Goal: Task Accomplishment & Management: Manage account settings

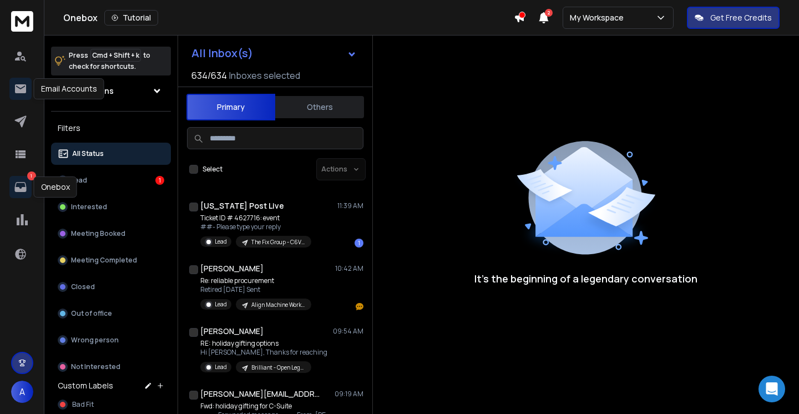
click at [18, 83] on icon at bounding box center [20, 88] width 13 height 13
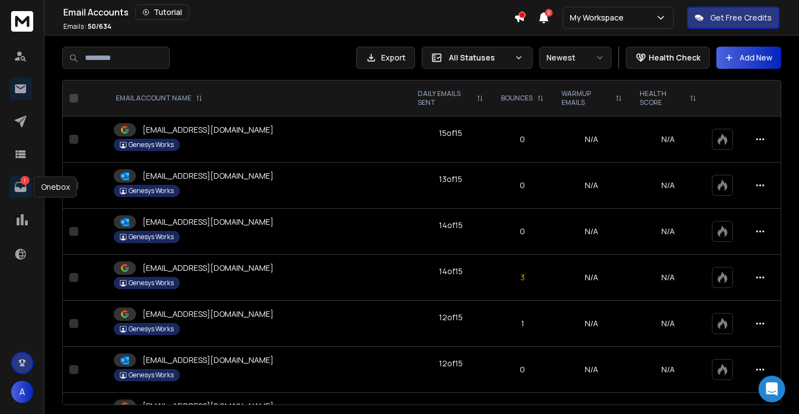
click at [23, 189] on icon at bounding box center [20, 187] width 12 height 10
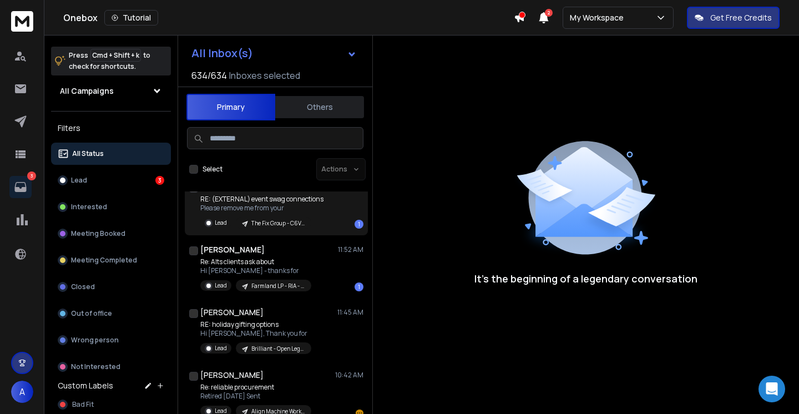
scroll to position [61, 0]
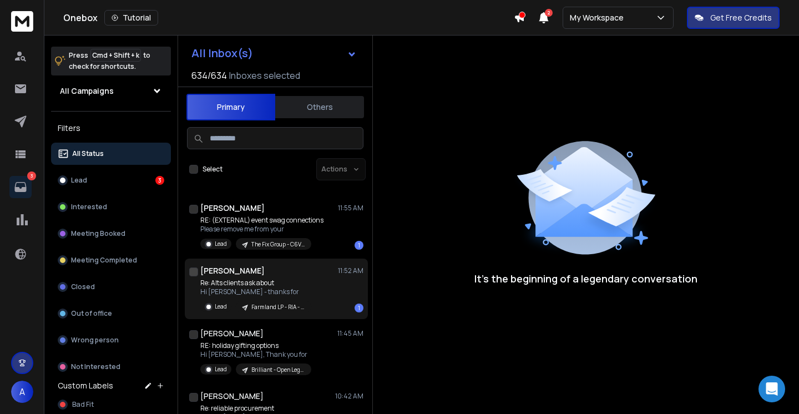
click at [259, 289] on p "Hi Rani - thanks for" at bounding box center [255, 292] width 111 height 9
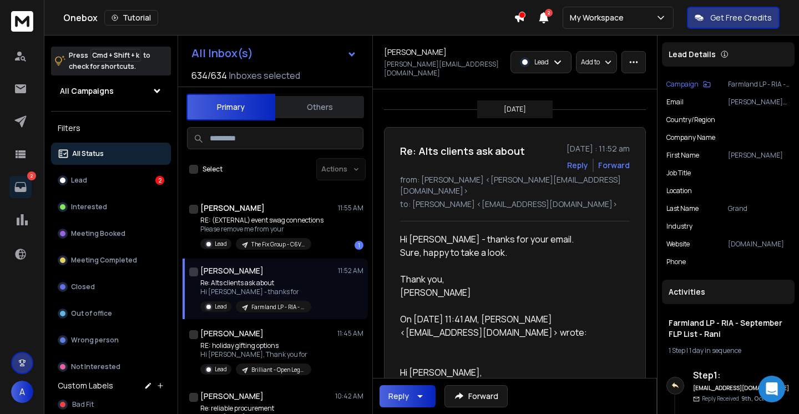
click at [549, 62] on div "Lead" at bounding box center [541, 62] width 60 height 21
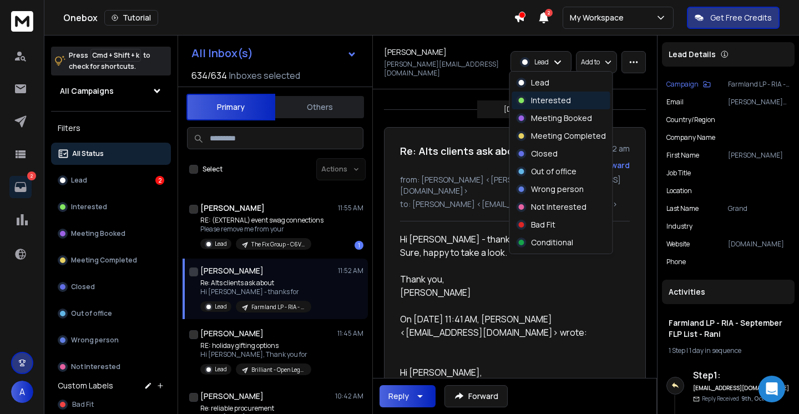
click at [532, 104] on p "Interested" at bounding box center [551, 100] width 40 height 11
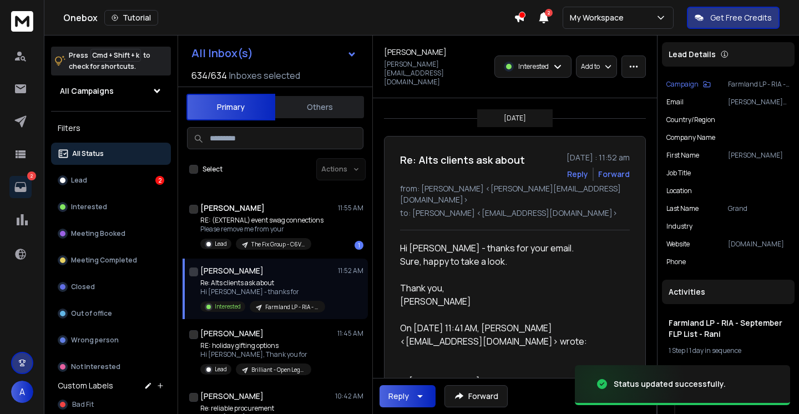
click at [615, 169] on div "Forward" at bounding box center [614, 174] width 32 height 11
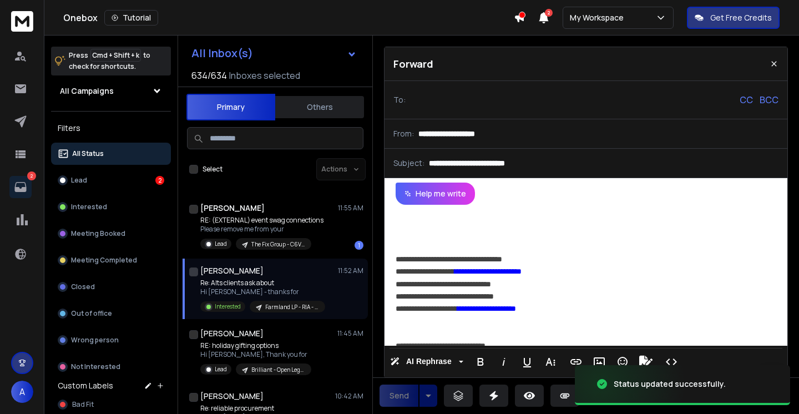
click at [426, 100] on input at bounding box center [449, 100] width 78 height 20
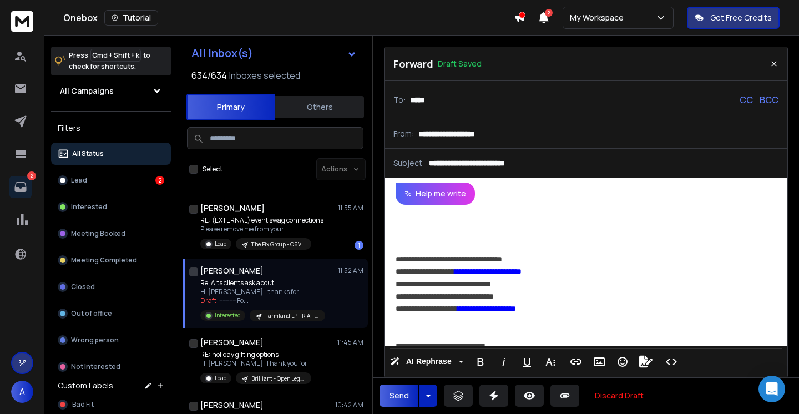
type input "**********"
click at [396, 402] on button "Send" at bounding box center [399, 396] width 39 height 22
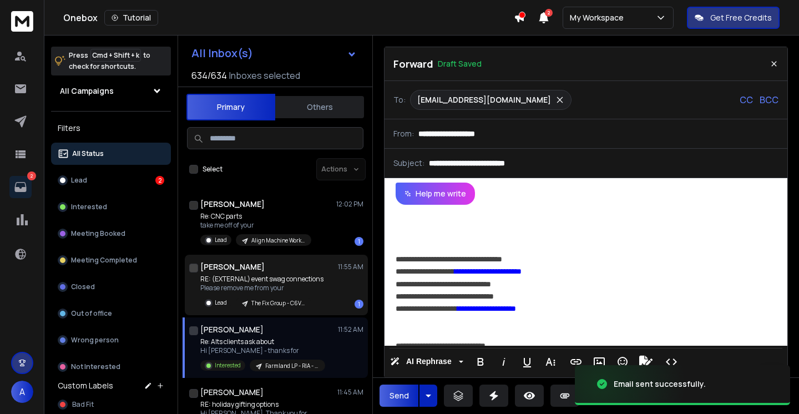
scroll to position [0, 0]
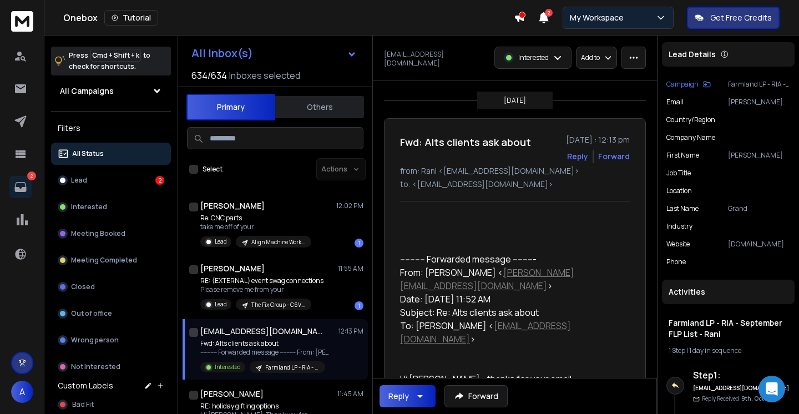
click at [634, 9] on button "My Workspace" at bounding box center [618, 18] width 111 height 22
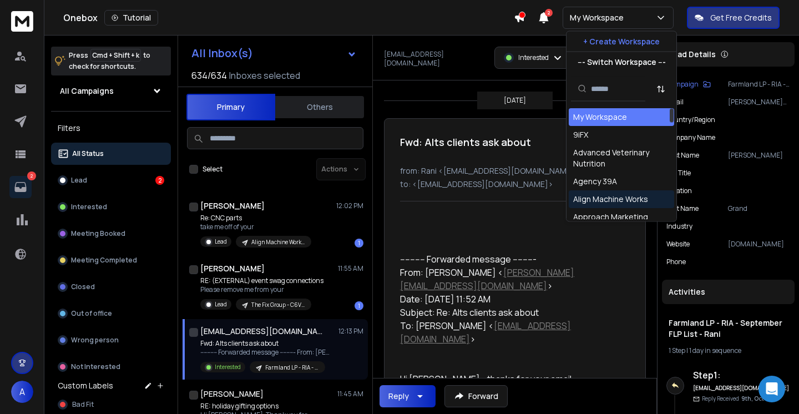
click at [593, 201] on div "Align Machine Works" at bounding box center [610, 199] width 75 height 11
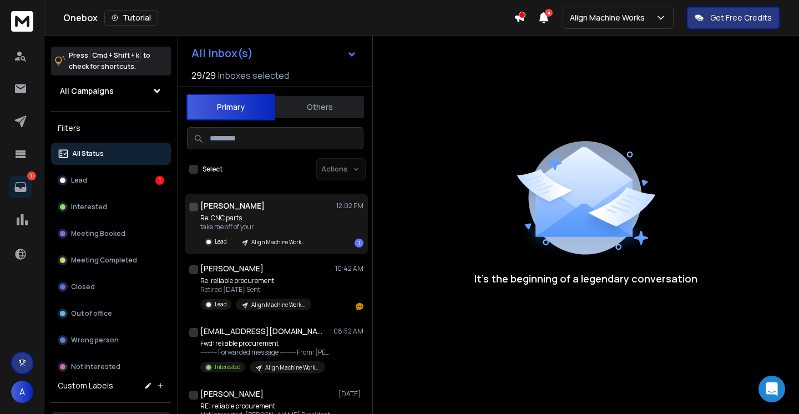
click at [285, 221] on p "Re: CNC parts" at bounding box center [255, 218] width 111 height 9
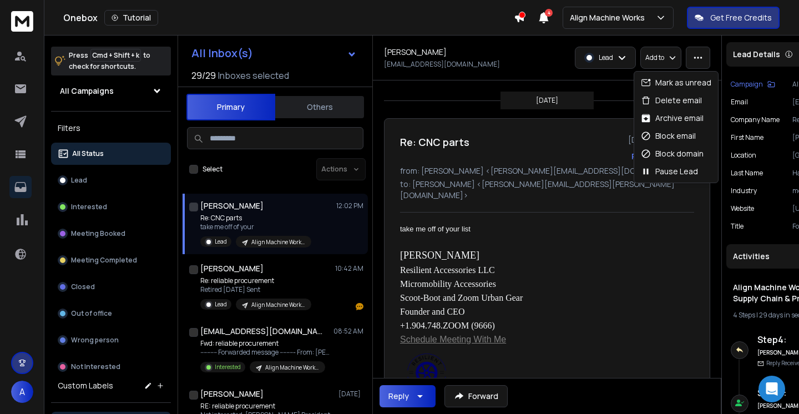
click at [703, 56] on icon "button" at bounding box center [698, 58] width 10 height 10
click at [666, 136] on div "Block email" at bounding box center [668, 135] width 55 height 11
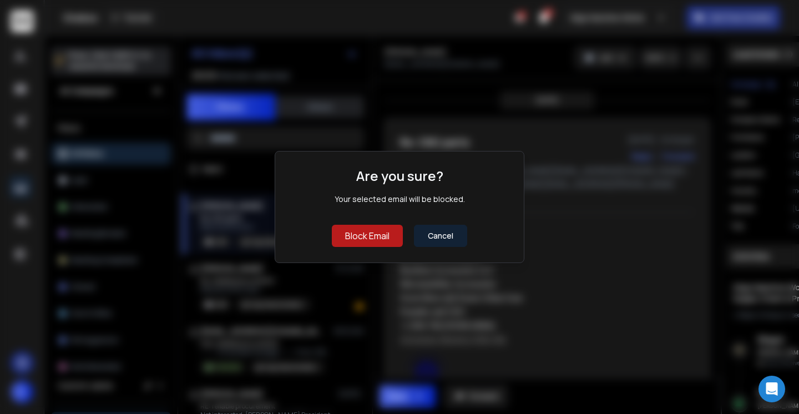
click at [339, 237] on button "Block Email" at bounding box center [367, 236] width 71 height 22
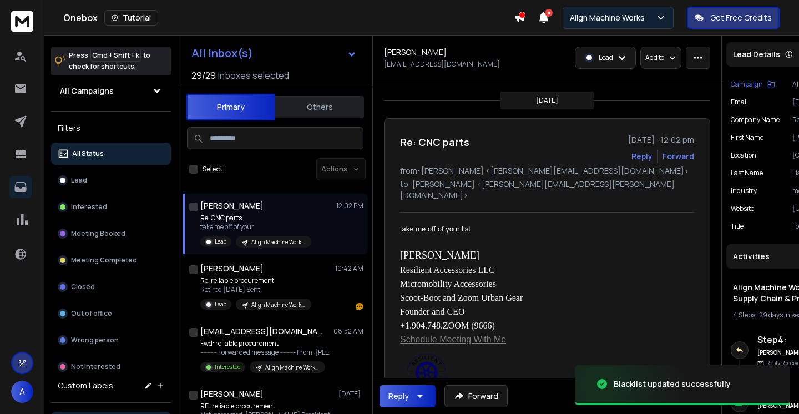
click at [611, 20] on p "Align Machine Works" at bounding box center [609, 17] width 79 height 11
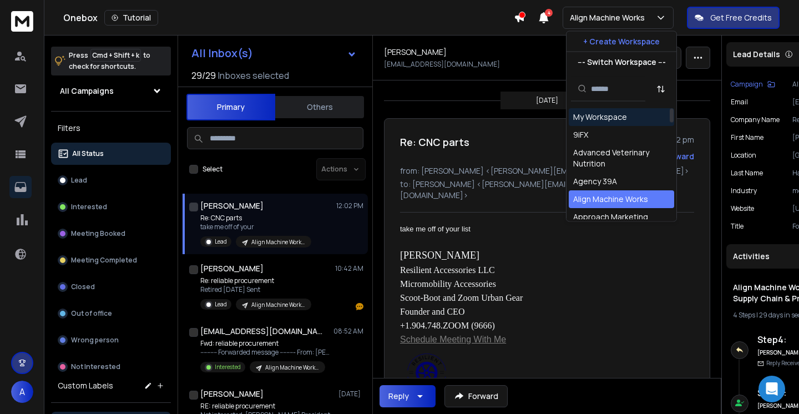
click at [603, 119] on div "My Workspace" at bounding box center [600, 117] width 54 height 11
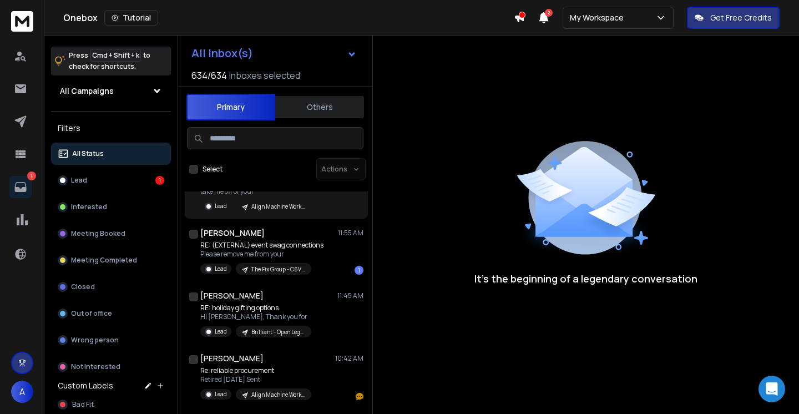
scroll to position [95, 0]
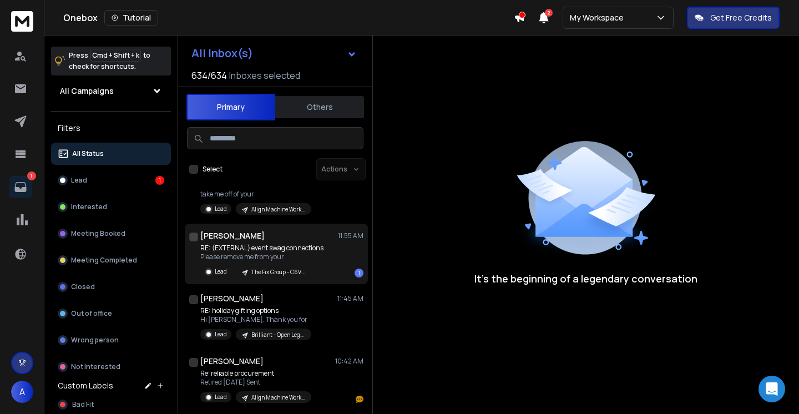
click at [262, 257] on p "Please remove me from your" at bounding box center [261, 257] width 123 height 9
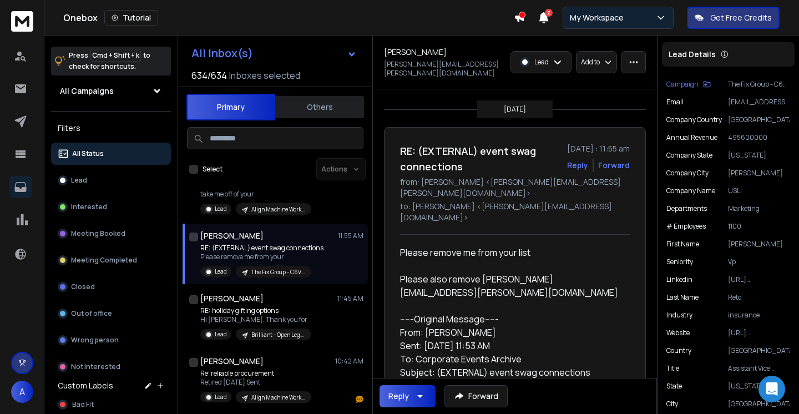
click at [623, 11] on button "My Workspace" at bounding box center [618, 18] width 111 height 22
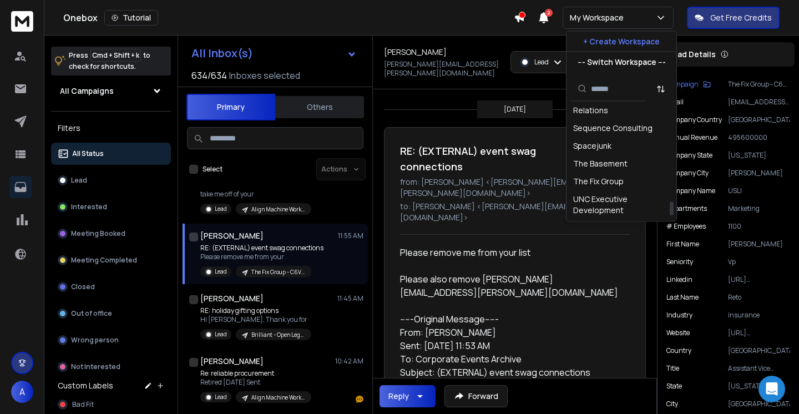
scroll to position [761, 0]
click at [592, 177] on div "The Fix Group" at bounding box center [598, 182] width 51 height 11
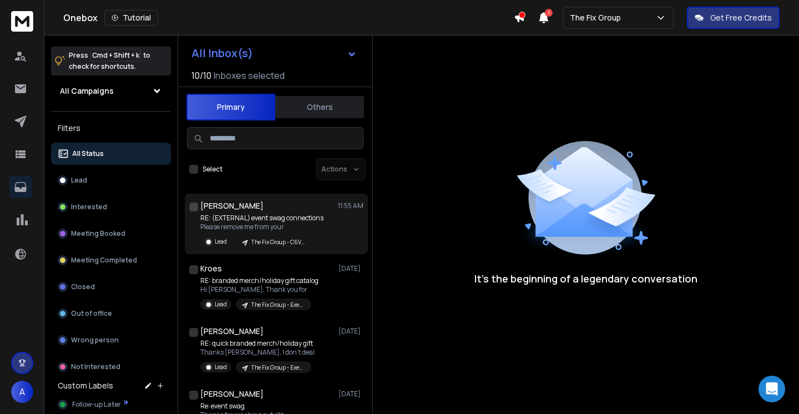
click at [246, 214] on p "RE: (EXTERNAL) event swag connections" at bounding box center [261, 218] width 123 height 9
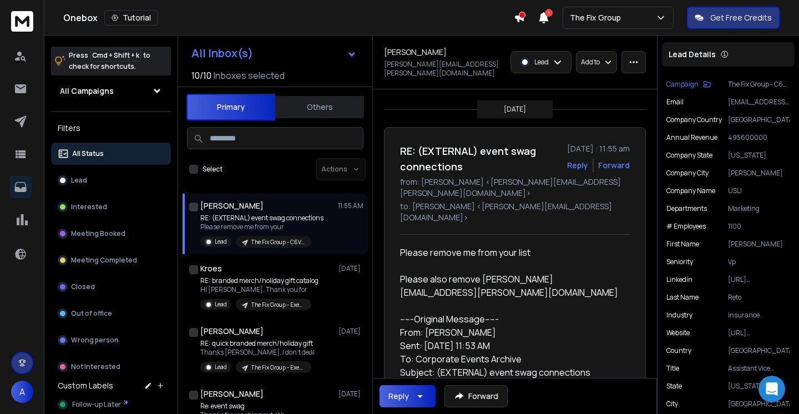
click at [638, 57] on icon "button" at bounding box center [634, 62] width 10 height 10
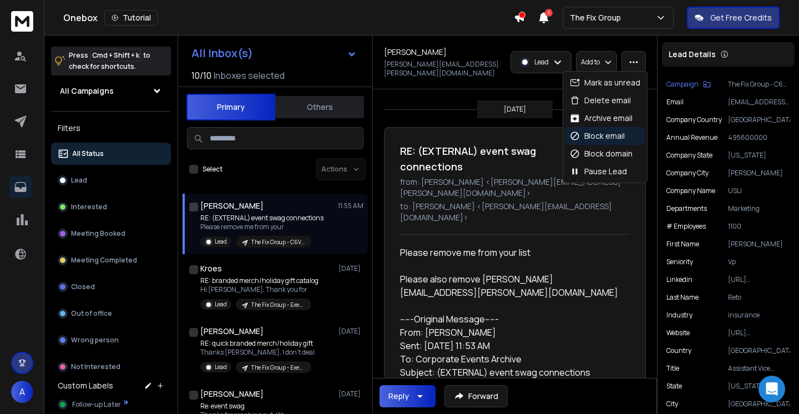
click at [599, 133] on div "Block email" at bounding box center [597, 135] width 55 height 11
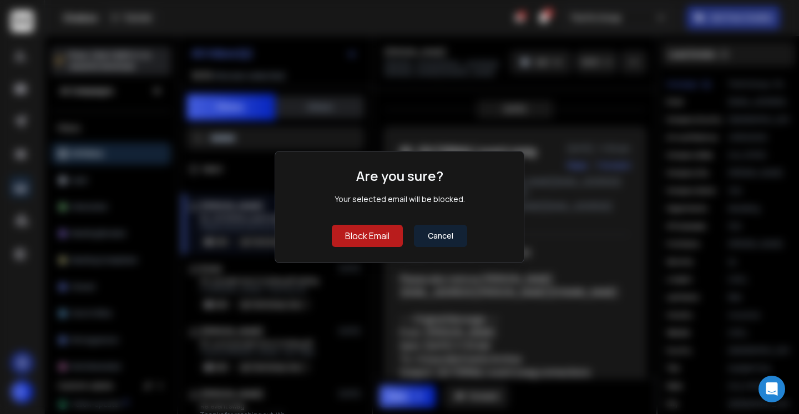
click at [384, 230] on button "Block Email" at bounding box center [367, 236] width 71 height 22
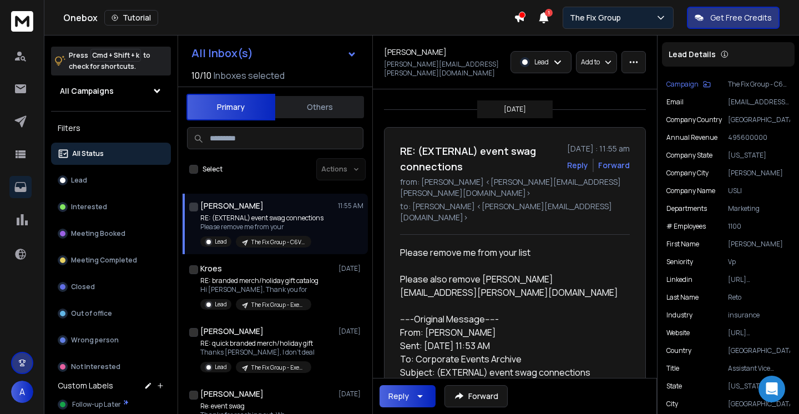
click at [592, 27] on button "The Fix Group" at bounding box center [618, 18] width 111 height 22
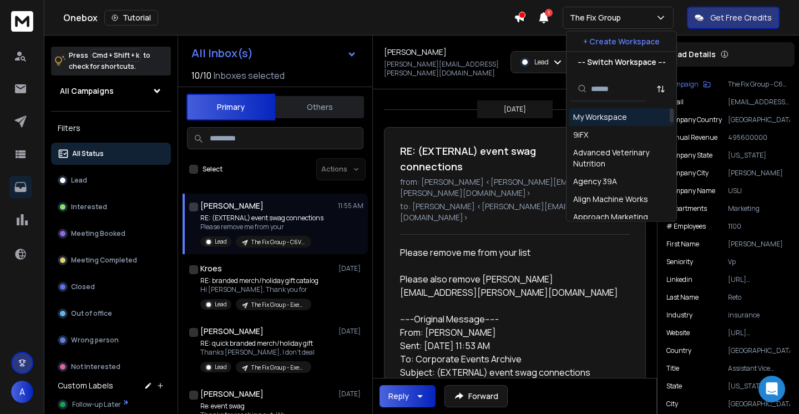
click at [584, 120] on div "My Workspace" at bounding box center [600, 117] width 54 height 11
